Goal: Task Accomplishment & Management: Manage account settings

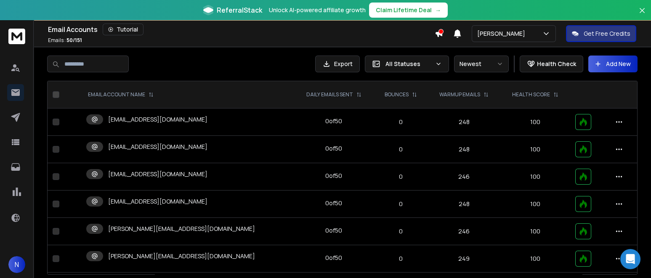
click at [88, 63] on input at bounding box center [88, 64] width 82 height 17
click at [422, 64] on button "Add New" at bounding box center [612, 64] width 49 height 17
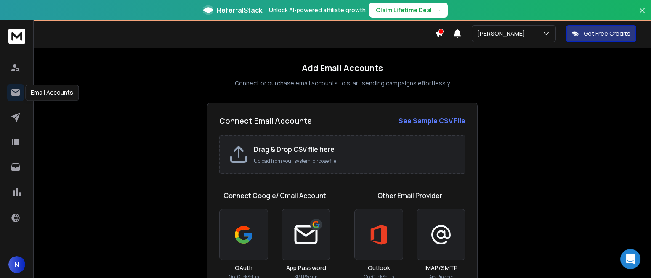
click at [9, 89] on link at bounding box center [15, 92] width 17 height 17
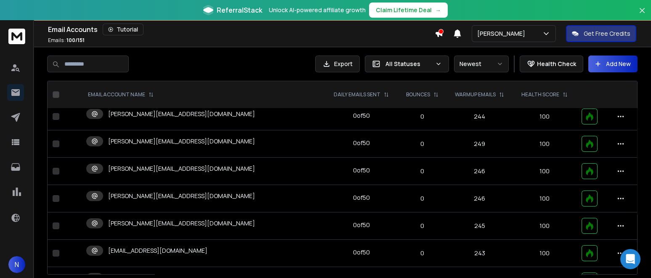
scroll to position [879, 0]
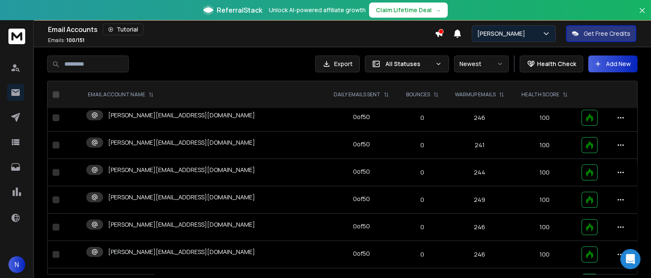
click at [422, 38] on button "[PERSON_NAME]" at bounding box center [514, 33] width 84 height 17
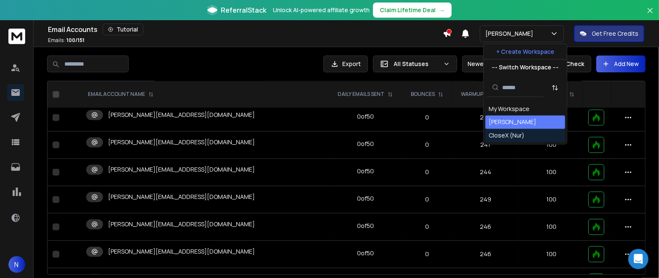
click at [422, 136] on div "CloseX (Nur)" at bounding box center [507, 136] width 36 height 8
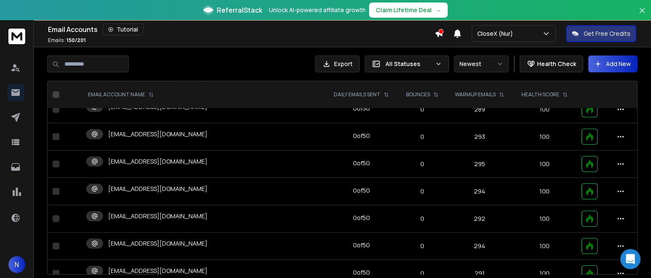
scroll to position [3941, 0]
